Goal: Task Accomplishment & Management: Use online tool/utility

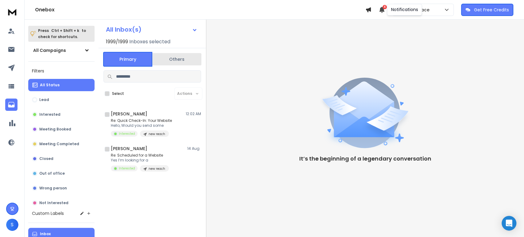
click at [383, 8] on span "4" at bounding box center [384, 7] width 4 height 4
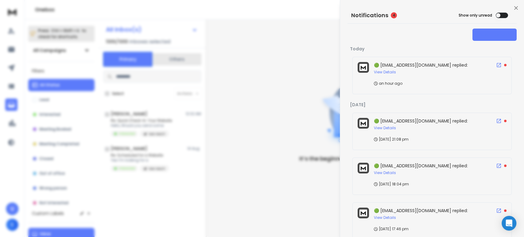
click at [483, 29] on button "Mark all as read" at bounding box center [494, 35] width 44 height 12
click at [514, 6] on icon "button" at bounding box center [516, 8] width 6 height 6
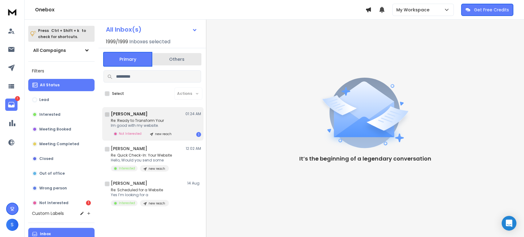
click at [133, 122] on p "Re: Ready to Transform Your" at bounding box center [143, 120] width 64 height 5
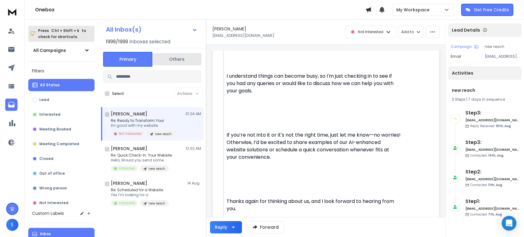
scroll to position [272, 0]
